Goal: Navigation & Orientation: Find specific page/section

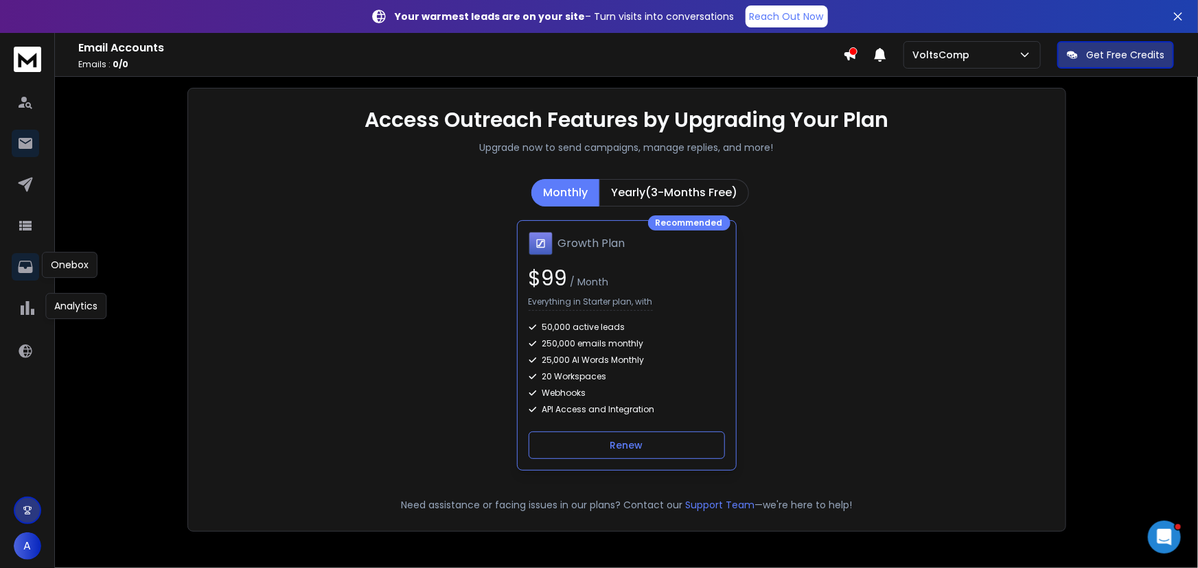
click at [25, 262] on icon at bounding box center [25, 267] width 16 height 16
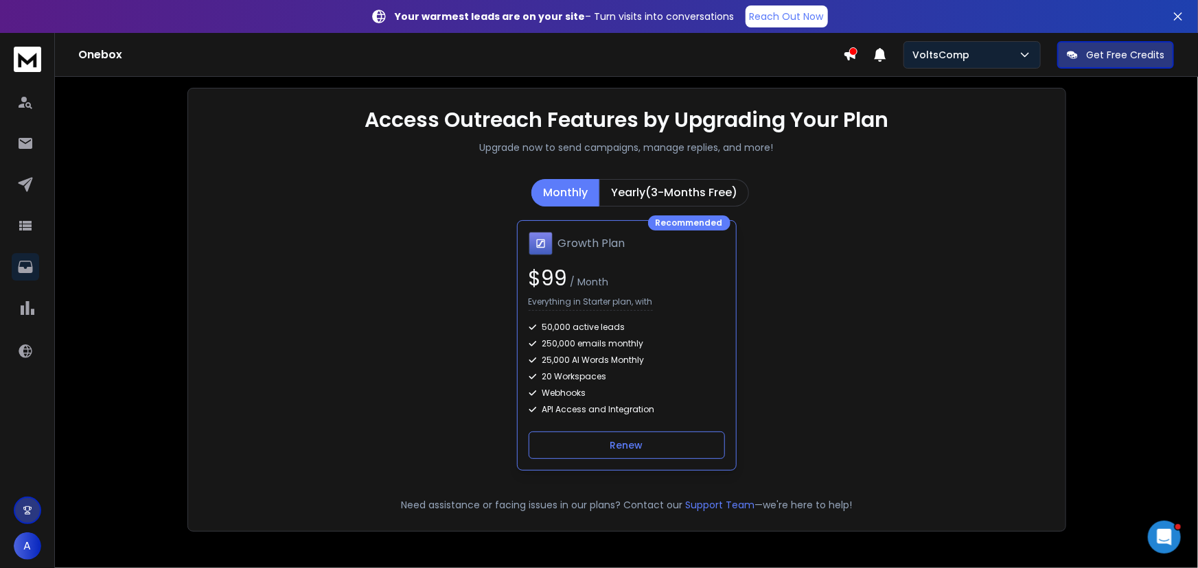
click at [972, 54] on p "VoltsComp" at bounding box center [943, 55] width 62 height 14
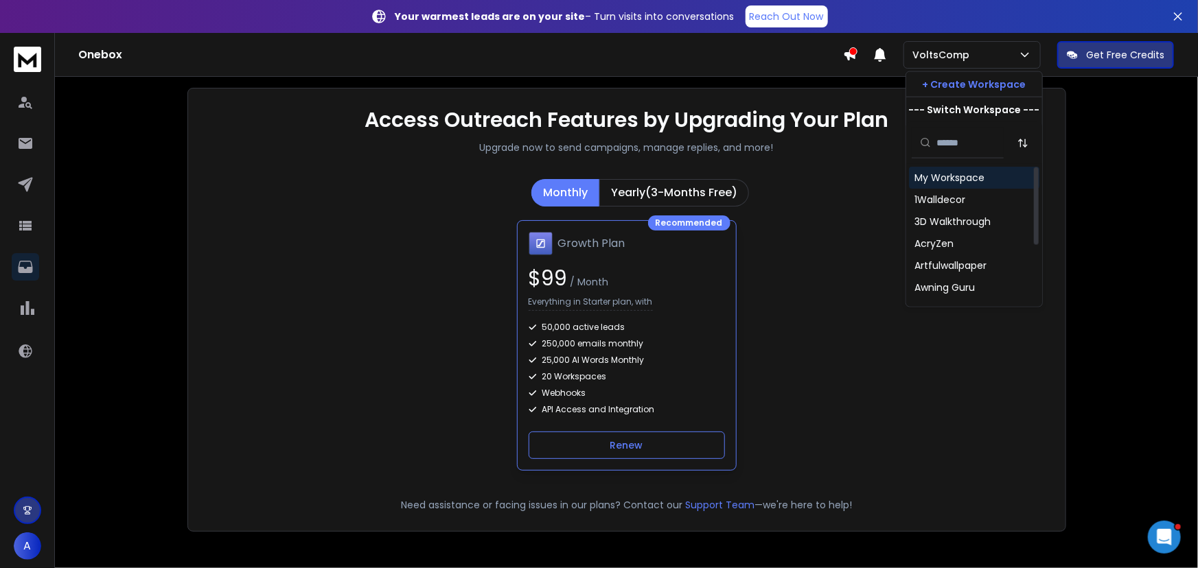
click at [958, 172] on div "My Workspace" at bounding box center [949, 178] width 70 height 14
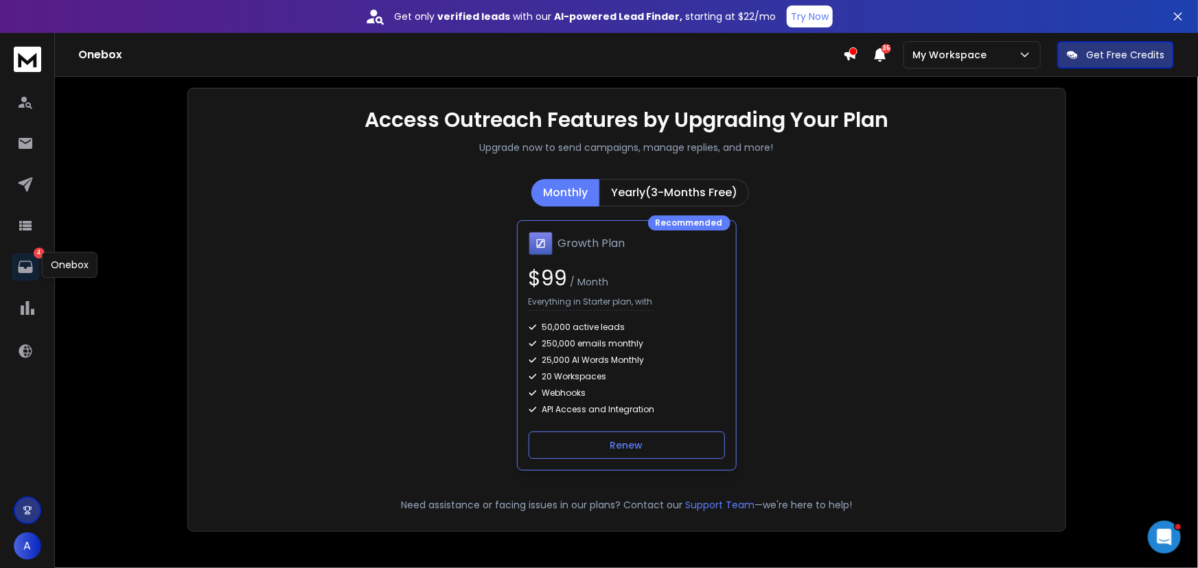
click at [27, 263] on icon at bounding box center [25, 267] width 16 height 16
click at [23, 185] on icon at bounding box center [25, 184] width 14 height 14
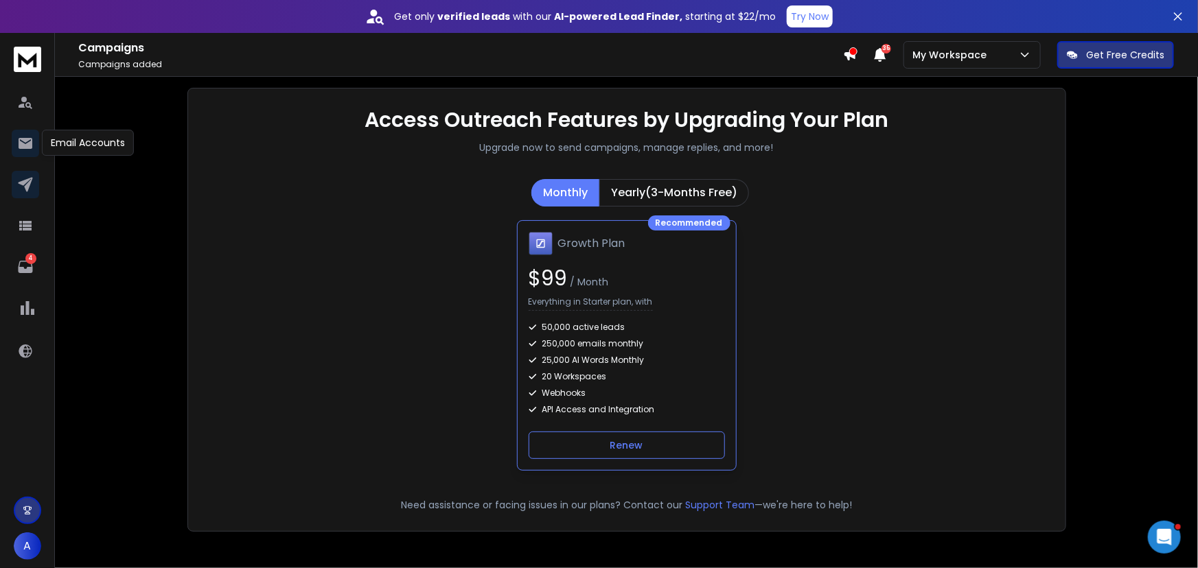
click at [28, 150] on icon at bounding box center [25, 143] width 16 height 16
click at [32, 298] on icon at bounding box center [27, 308] width 21 height 21
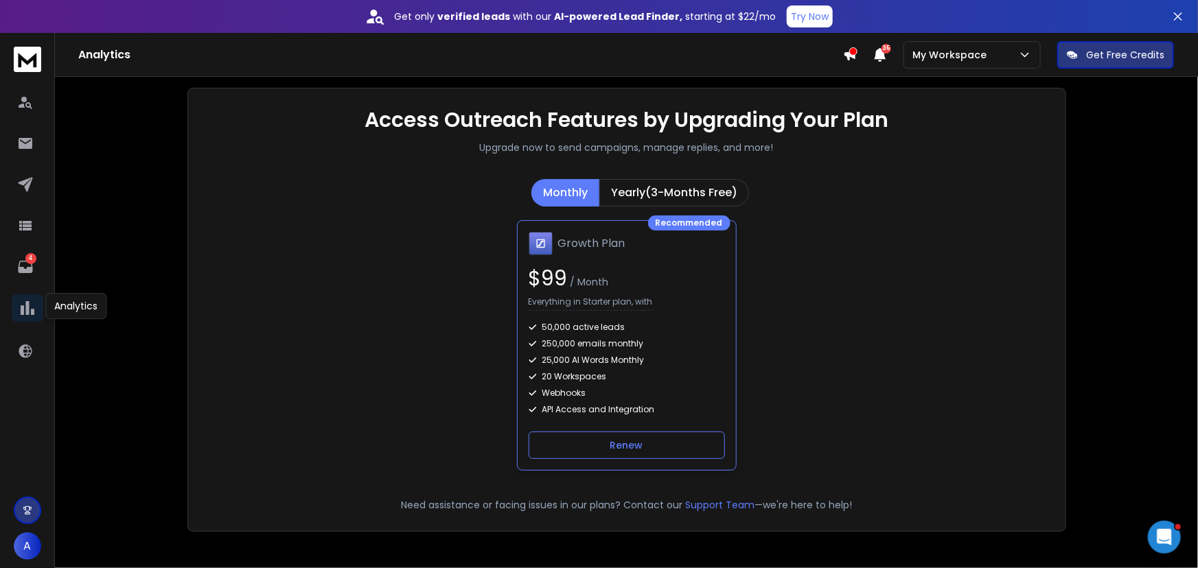
click at [30, 305] on icon at bounding box center [27, 308] width 21 height 21
